Goal: Task Accomplishment & Management: Manage account settings

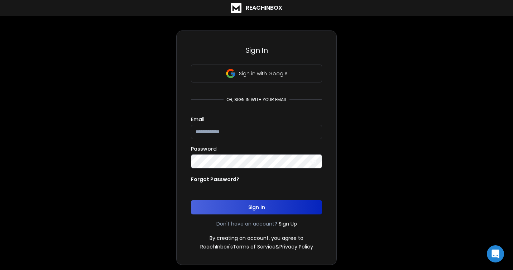
type input "**********"
click at [254, 206] on button "Sign In" at bounding box center [256, 207] width 131 height 14
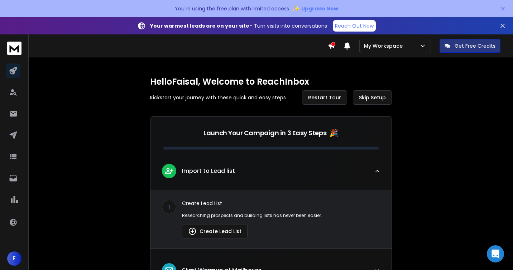
click at [501, 25] on icon at bounding box center [502, 26] width 6 height 6
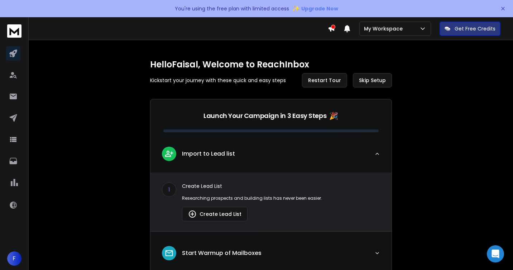
click at [503, 9] on icon "Close notification" at bounding box center [503, 9] width 6 height 6
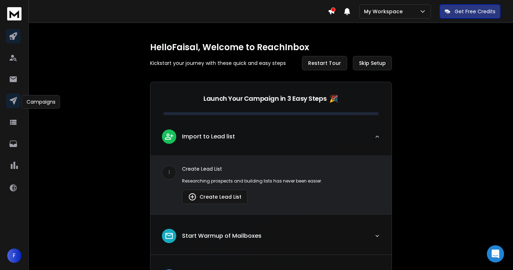
click at [15, 101] on icon at bounding box center [13, 101] width 8 height 8
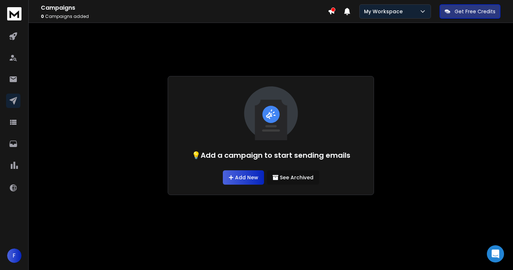
click at [411, 12] on div "My Workspace" at bounding box center [395, 11] width 62 height 7
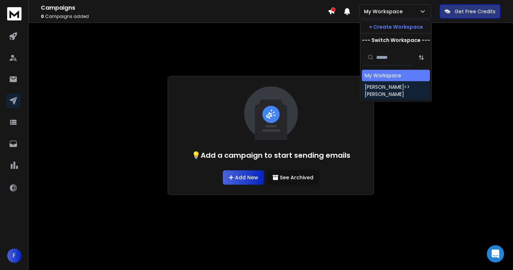
click at [383, 86] on div "Faisal<>Rana" at bounding box center [395, 90] width 62 height 14
